Goal: Task Accomplishment & Management: Manage account settings

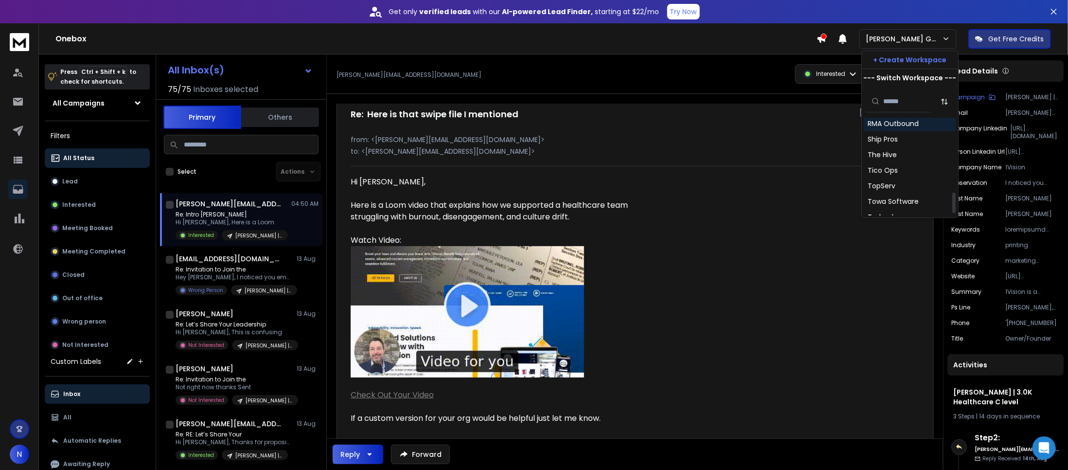
scroll to position [366, 0]
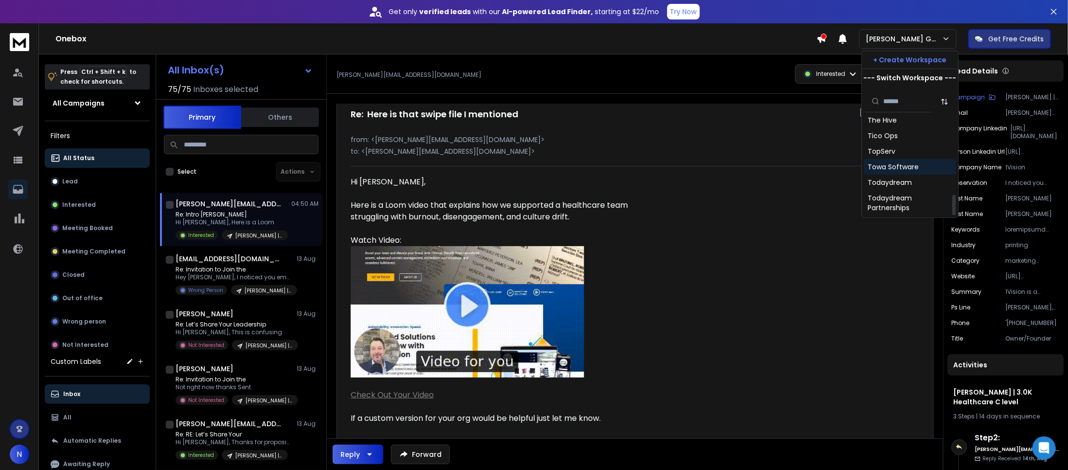
click at [902, 167] on div "Towa Software" at bounding box center [893, 167] width 51 height 10
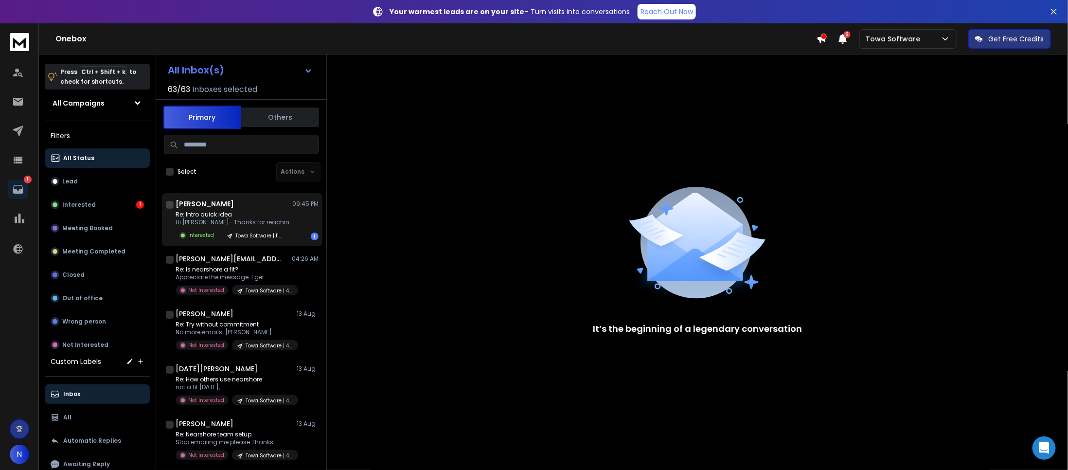
click at [246, 205] on div "Benjamin Matlin 09:45 PM" at bounding box center [247, 204] width 143 height 10
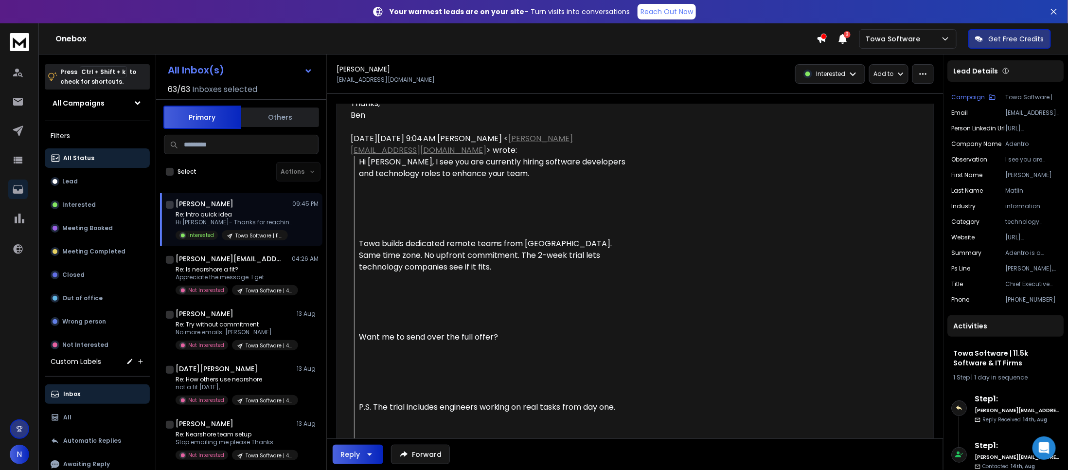
scroll to position [195, 0]
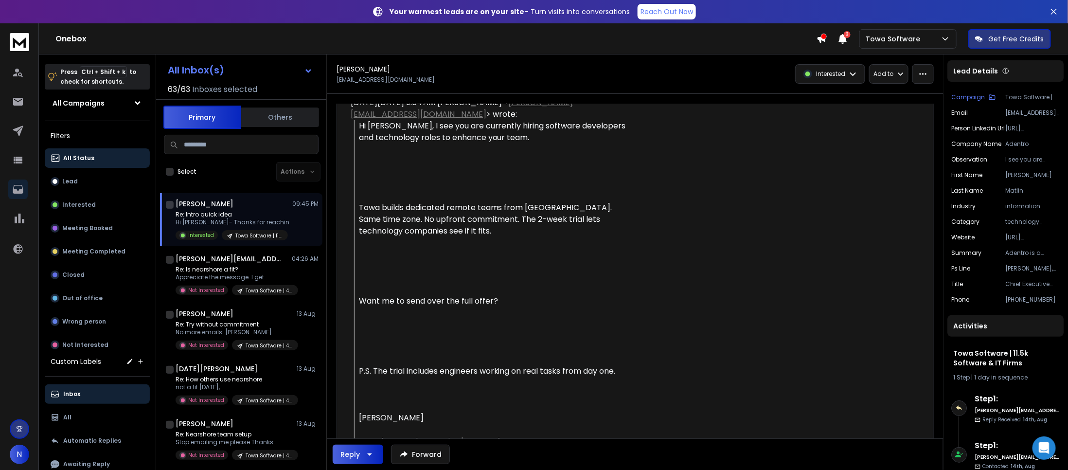
click at [883, 70] on p "Add to" at bounding box center [884, 74] width 20 height 8
click at [884, 70] on p "Add to" at bounding box center [884, 74] width 20 height 8
click at [900, 99] on div "Subsequence" at bounding box center [906, 96] width 58 height 10
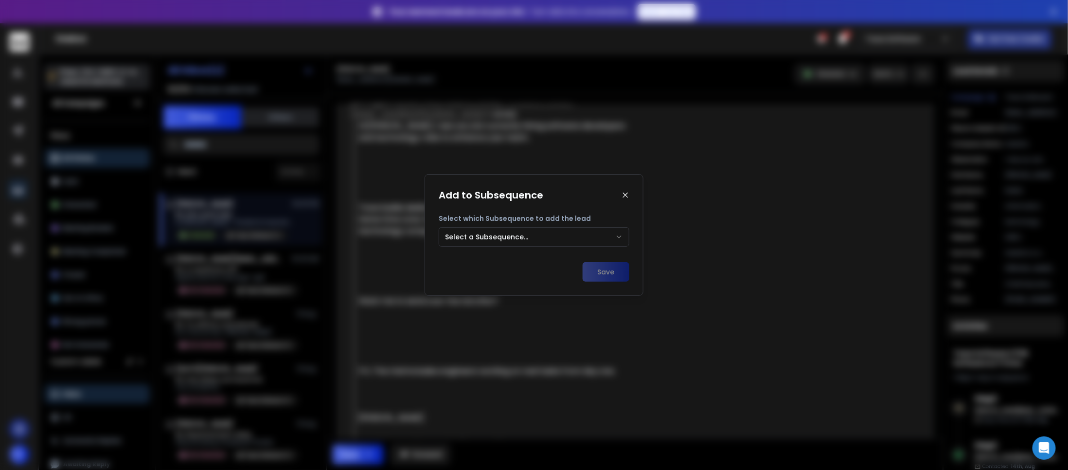
click at [565, 216] on p "Select which Subsequence to add the lead" at bounding box center [534, 219] width 191 height 10
click at [563, 233] on button "Select a Subsequence..." at bounding box center [534, 236] width 191 height 19
click at [619, 198] on div "Add to Subsequence" at bounding box center [534, 195] width 191 height 14
click at [625, 196] on icon at bounding box center [626, 195] width 8 height 8
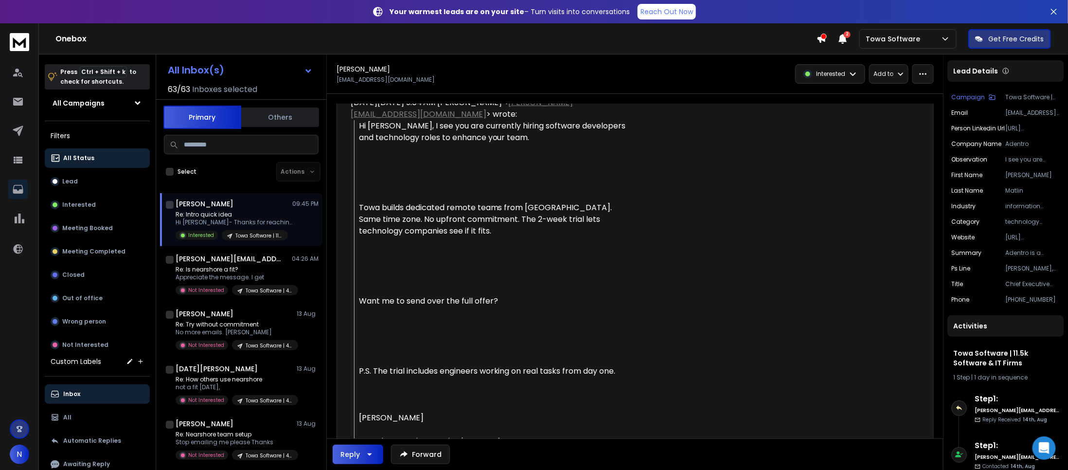
scroll to position [0, 0]
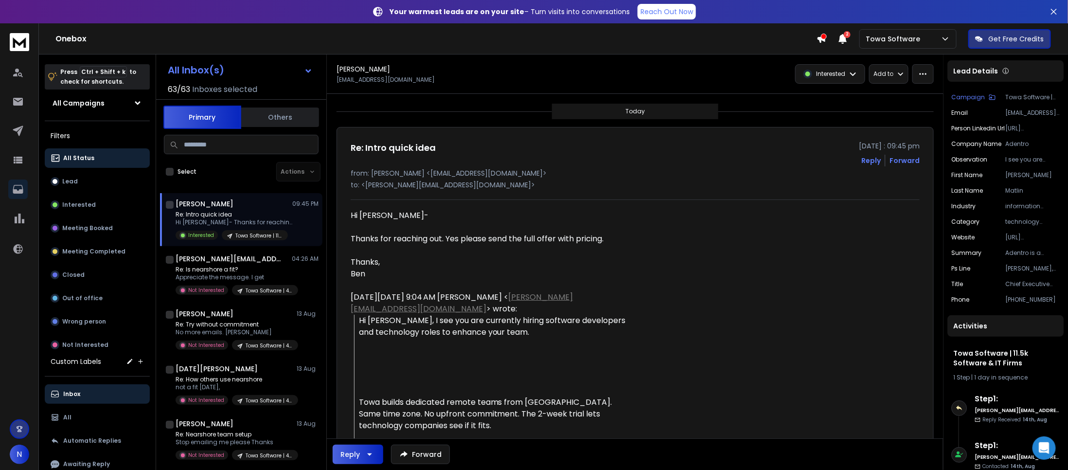
click at [882, 70] on p "Add to" at bounding box center [884, 74] width 20 height 8
click at [893, 96] on div "Subsequence" at bounding box center [906, 96] width 58 height 10
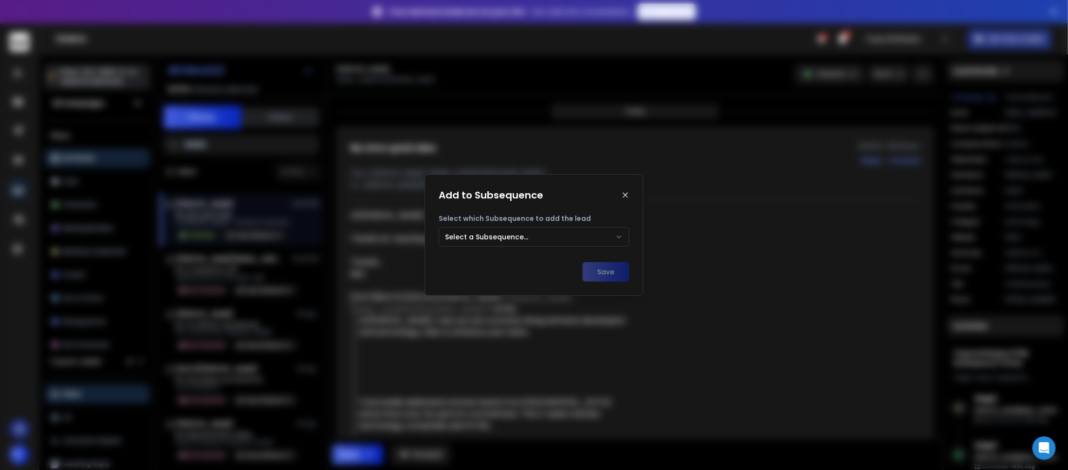
click at [553, 232] on button "Select a Subsequence..." at bounding box center [534, 236] width 191 height 19
drag, startPoint x: 522, startPoint y: 251, endPoint x: 528, endPoint y: 262, distance: 12.2
click at [617, 270] on button "Save" at bounding box center [606, 271] width 47 height 19
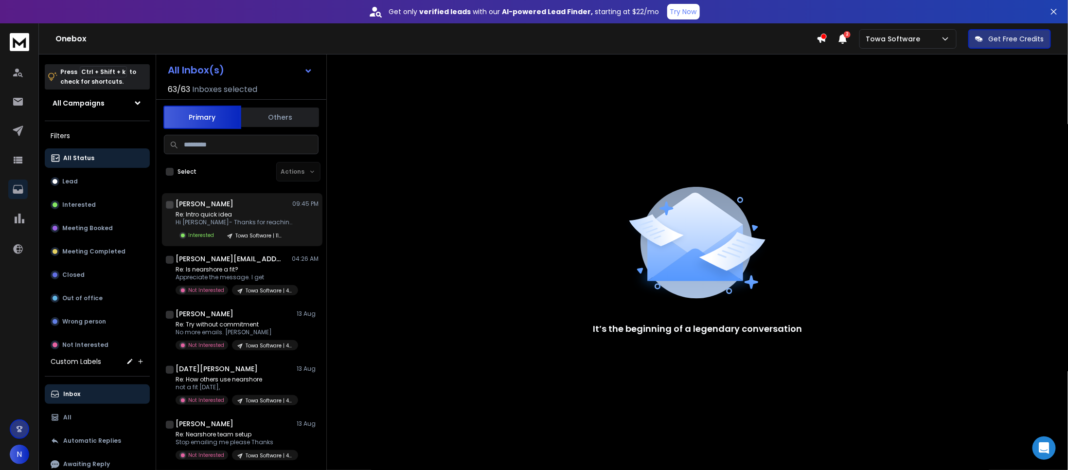
click at [226, 211] on p "Re: Intro quick idea" at bounding box center [234, 215] width 117 height 8
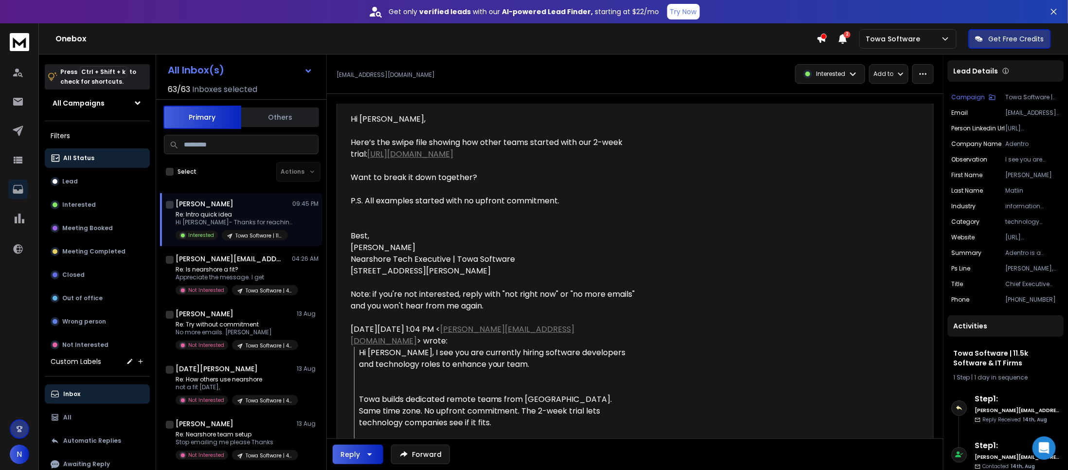
scroll to position [97, 0]
click at [905, 33] on button "Towa Software" at bounding box center [908, 38] width 97 height 19
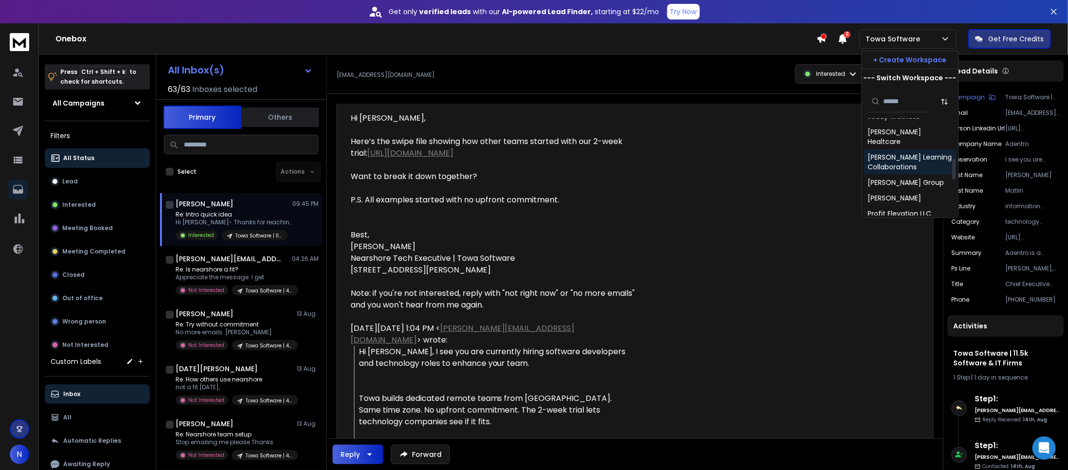
scroll to position [292, 0]
click at [888, 193] on div "The Hive" at bounding box center [882, 194] width 29 height 10
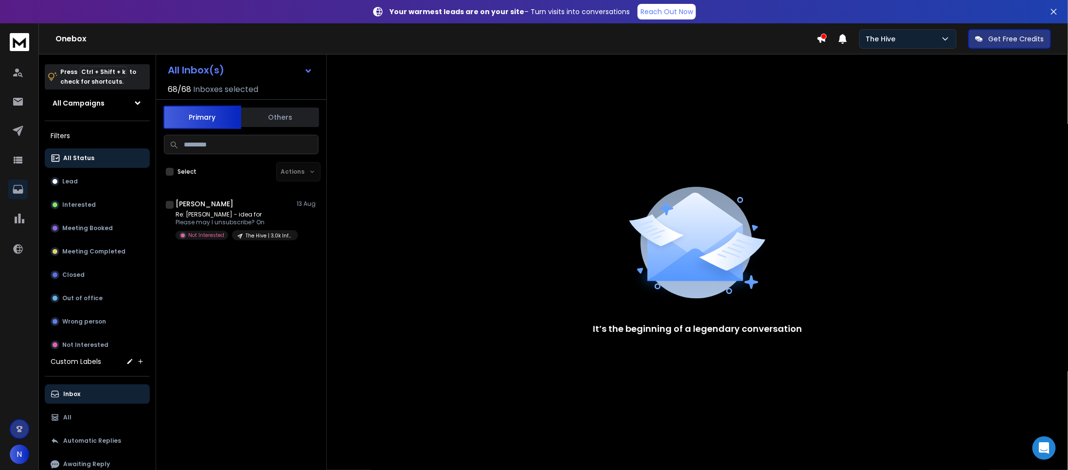
click at [889, 44] on button "The Hive" at bounding box center [908, 38] width 97 height 19
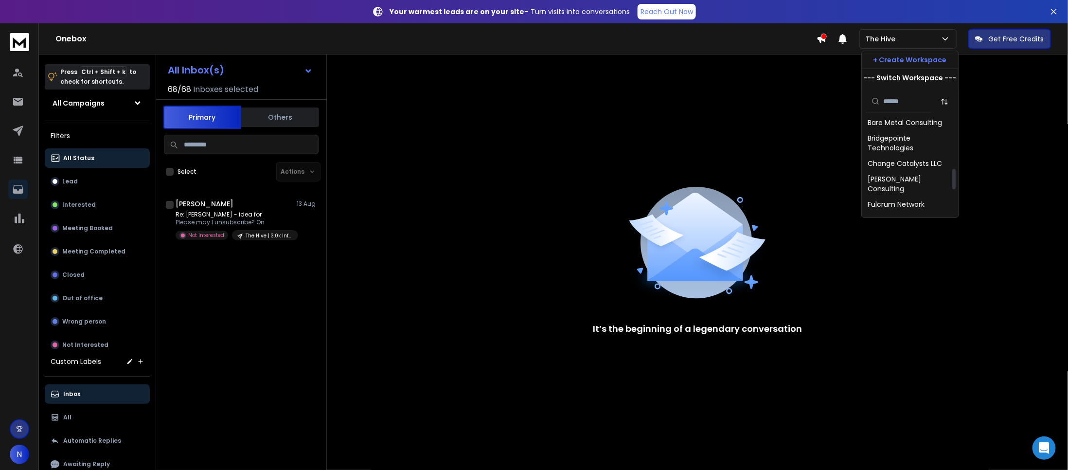
scroll to position [366, 0]
click at [896, 153] on div "TopServ" at bounding box center [910, 152] width 92 height 16
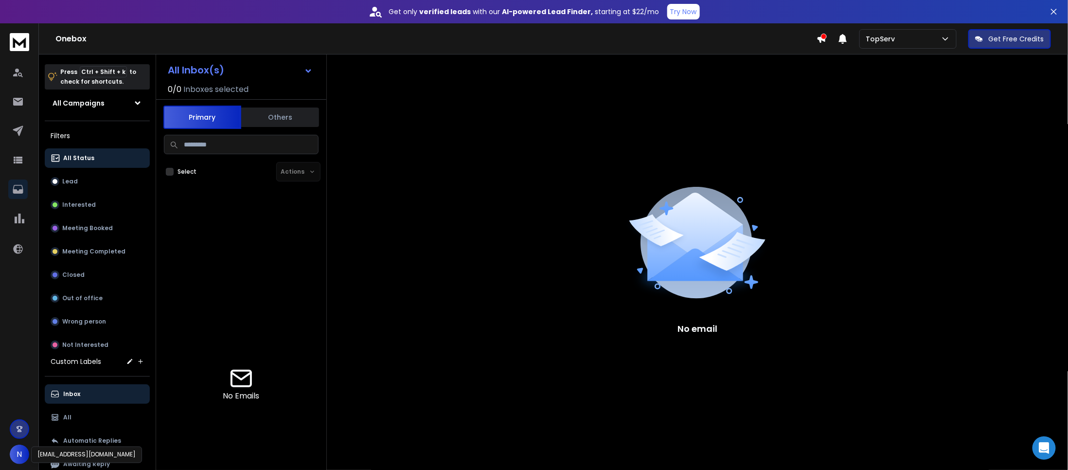
click at [18, 454] on span "N" at bounding box center [19, 454] width 19 height 19
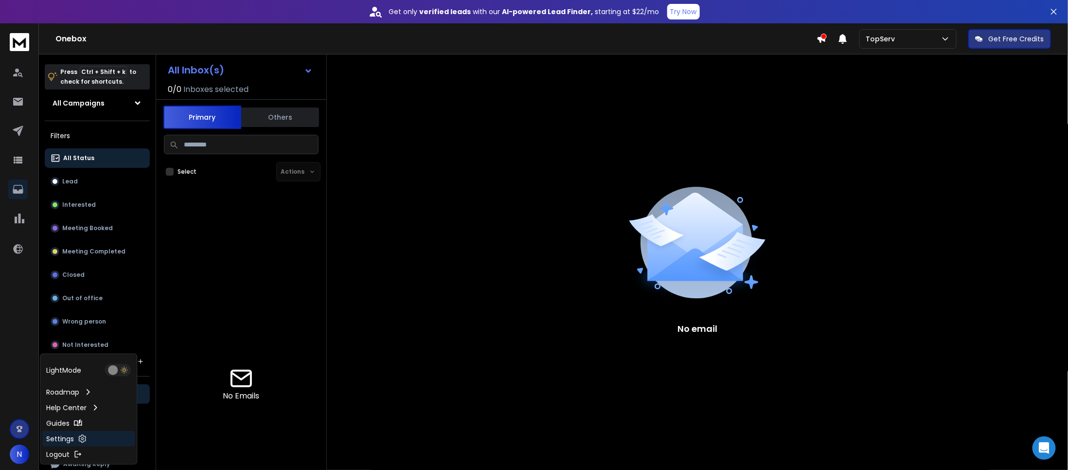
click at [65, 442] on p "Settings" at bounding box center [60, 439] width 28 height 10
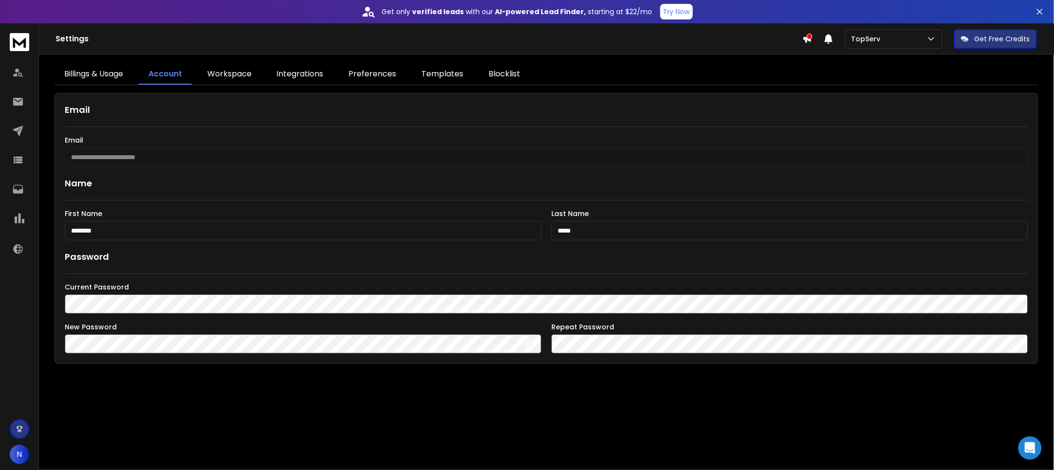
click at [248, 78] on link "Workspace" at bounding box center [230, 74] width 64 height 20
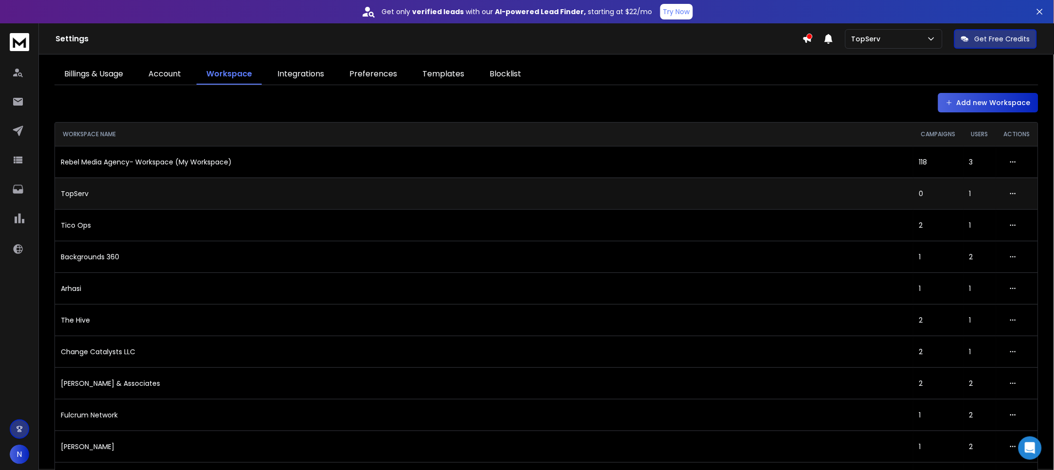
click at [236, 188] on td "TopServ" at bounding box center [484, 194] width 858 height 32
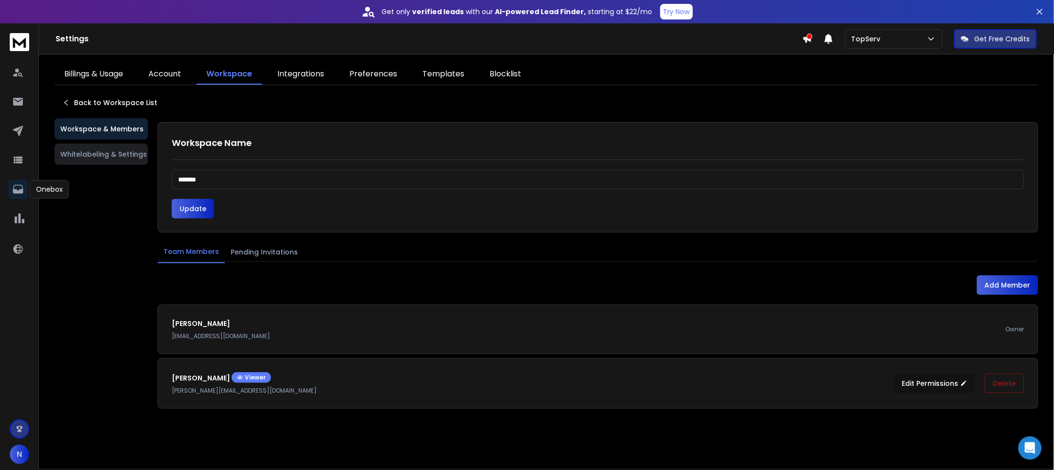
click at [19, 193] on icon at bounding box center [18, 189] width 10 height 9
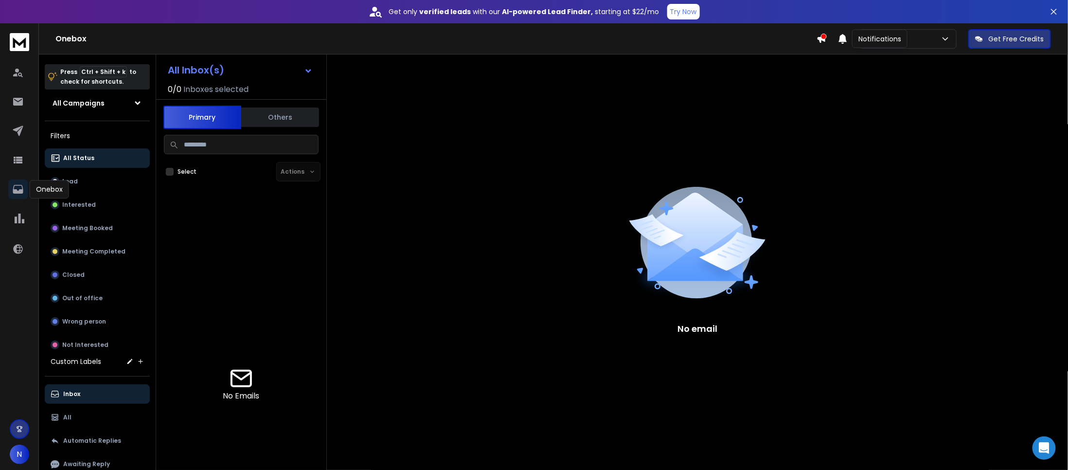
click at [900, 43] on div "Notifications" at bounding box center [879, 39] width 55 height 18
click at [903, 37] on div "Notifications" at bounding box center [879, 39] width 55 height 18
click at [932, 44] on button "TopServ" at bounding box center [908, 38] width 97 height 19
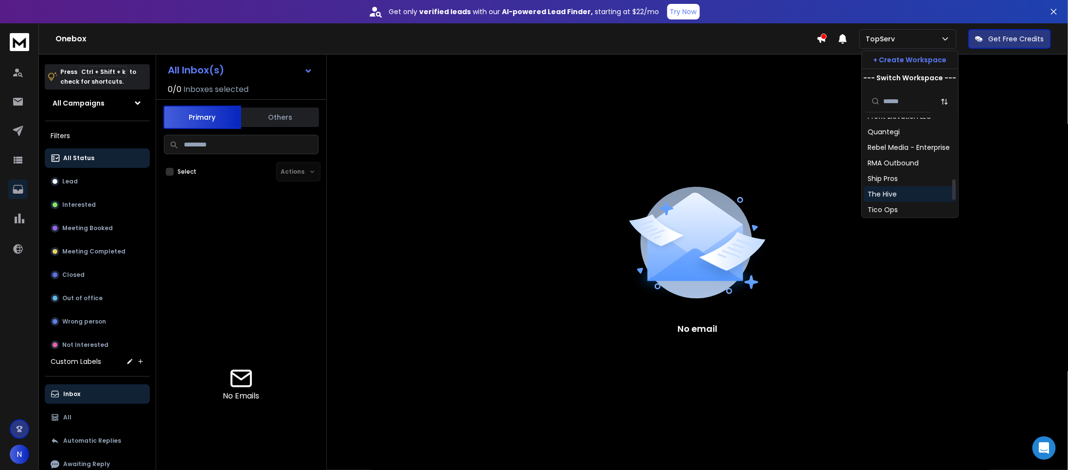
scroll to position [366, 0]
click at [912, 166] on div "Towa Software" at bounding box center [893, 167] width 51 height 10
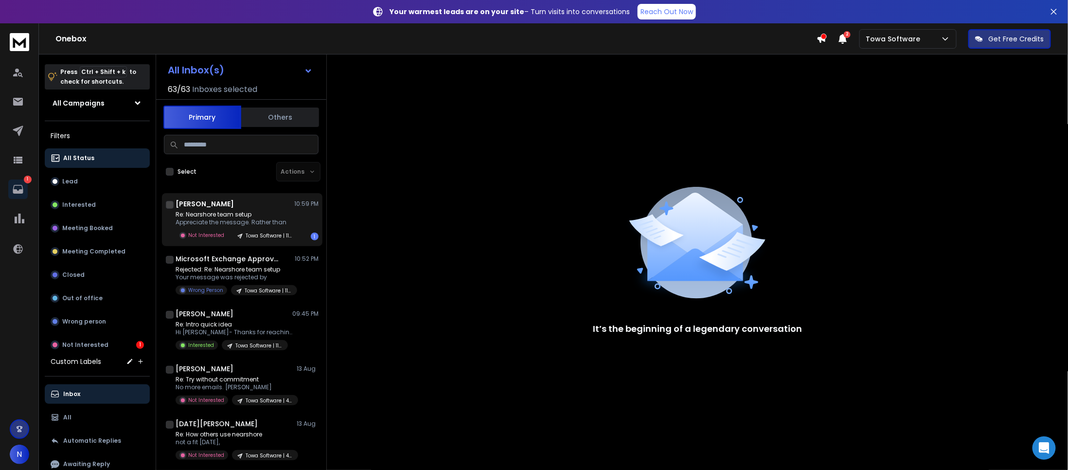
click at [266, 220] on p "Appreciate the message. Rather than" at bounding box center [234, 222] width 117 height 8
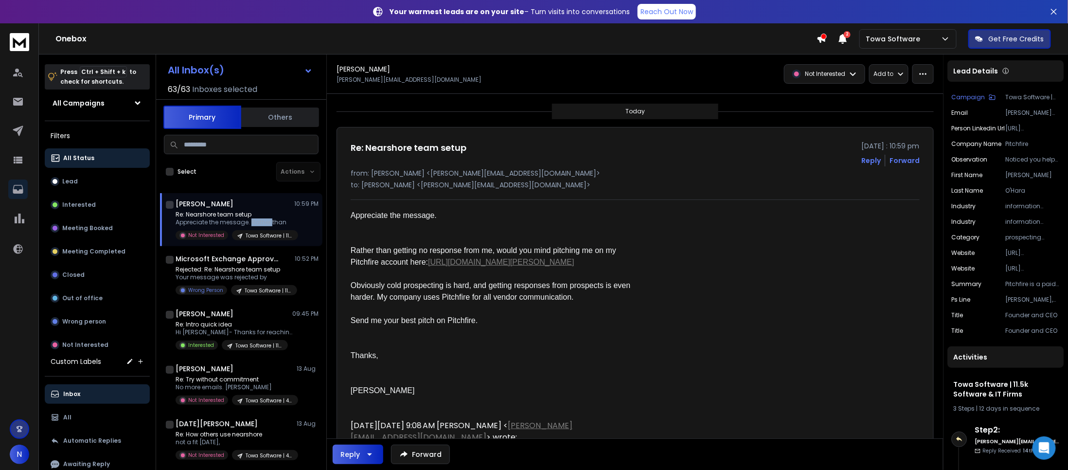
click at [549, 263] on link "https://app.pitchfire.com/@ryan-ohara" at bounding box center [501, 262] width 146 height 8
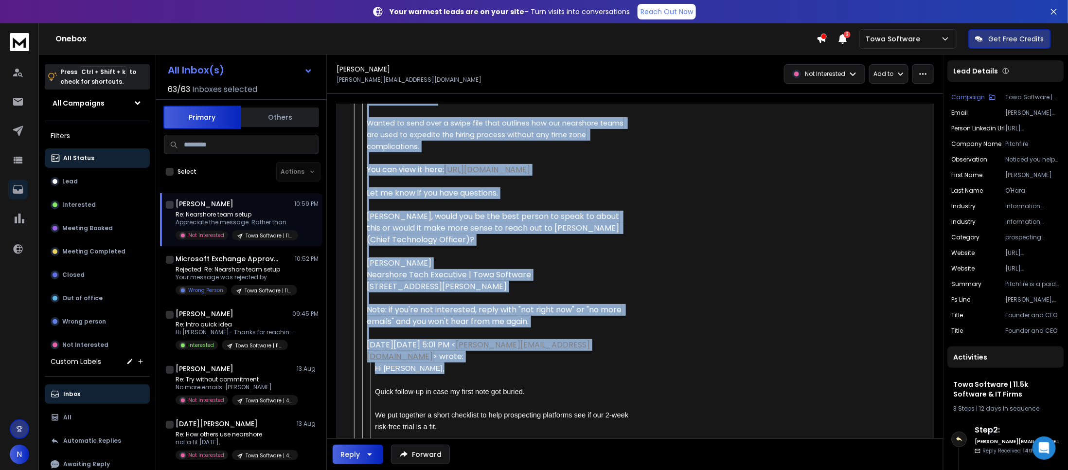
scroll to position [584, 0]
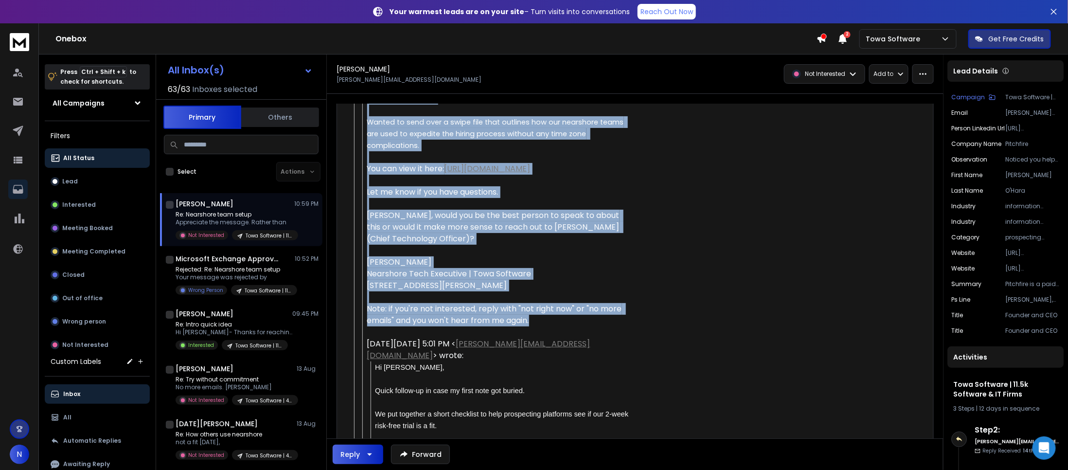
drag, startPoint x: 368, startPoint y: 219, endPoint x: 559, endPoint y: 356, distance: 234.5
click at [559, 356] on div "Hi Ryan, Wanted to send over a swipe file that outlines how our nearshore teams…" at bounding box center [501, 469] width 268 height 753
copy div "Hi Ryan, Wanted to send over a swipe file that outlines how our nearshore teams…"
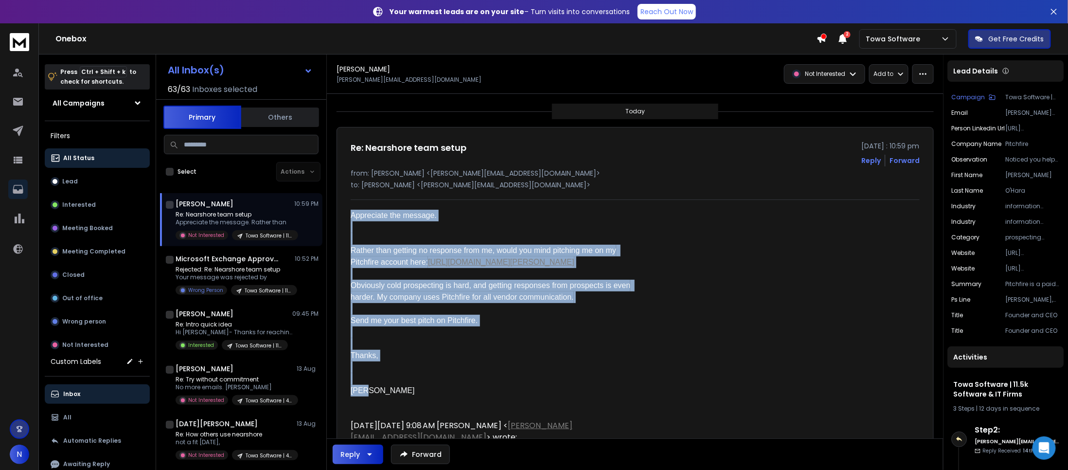
drag, startPoint x: 353, startPoint y: 212, endPoint x: 458, endPoint y: 396, distance: 212.5
click at [458, 396] on div "Appreciate the message. Rather than getting no response from me, would you mind…" at bounding box center [493, 309] width 284 height 198
copy div "Appreciate the message. Rather than getting no response from me, would you mind…"
click at [488, 223] on div "Appreciate the message. Rather than getting no response from me, would you mind…" at bounding box center [493, 309] width 284 height 198
